Goal: Task Accomplishment & Management: Manage account settings

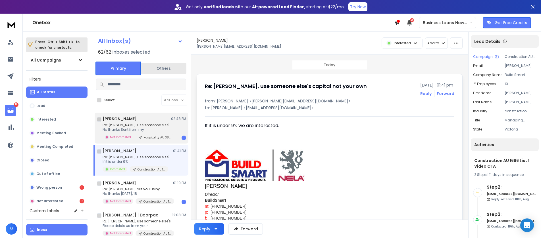
click at [148, 130] on p "No thanks Sent from my" at bounding box center [137, 130] width 68 height 5
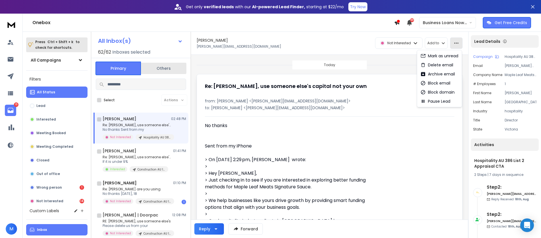
click at [456, 43] on icon "button" at bounding box center [456, 43] width 5 height 5
click at [434, 85] on div "Block email" at bounding box center [436, 83] width 30 height 6
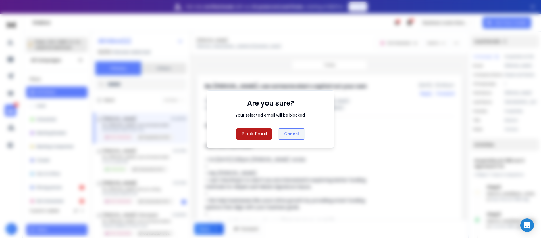
click at [258, 132] on button "Block Email" at bounding box center [254, 133] width 36 height 11
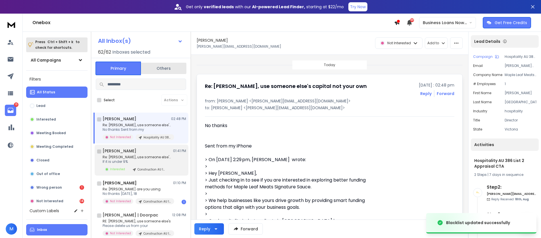
click at [129, 153] on div "[PERSON_NAME] 01:41 PM" at bounding box center [145, 151] width 84 height 6
